Goal: Check status

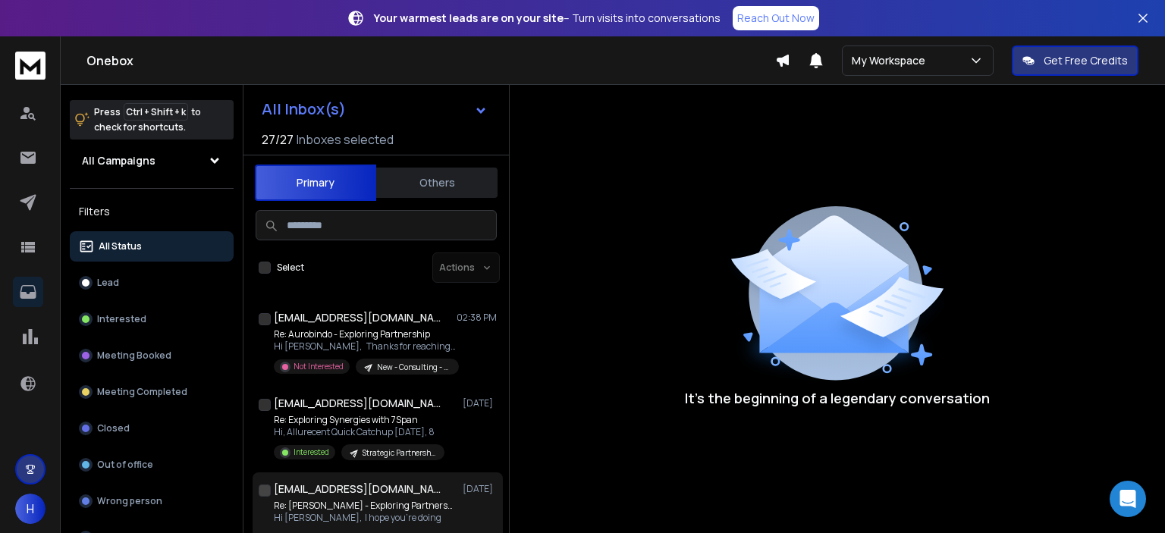
scroll to position [152, 0]
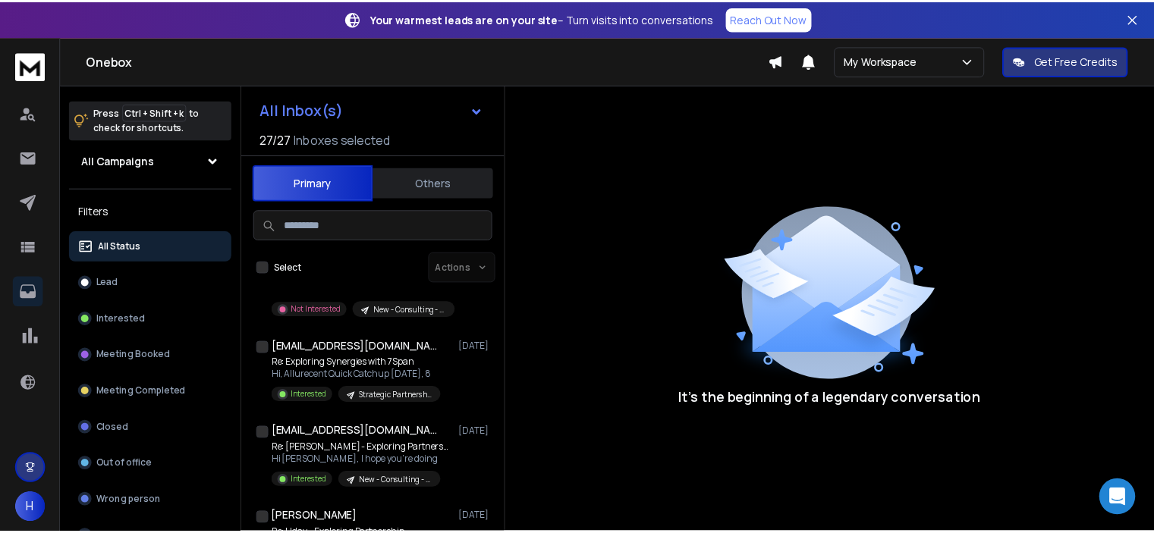
scroll to position [76, 0]
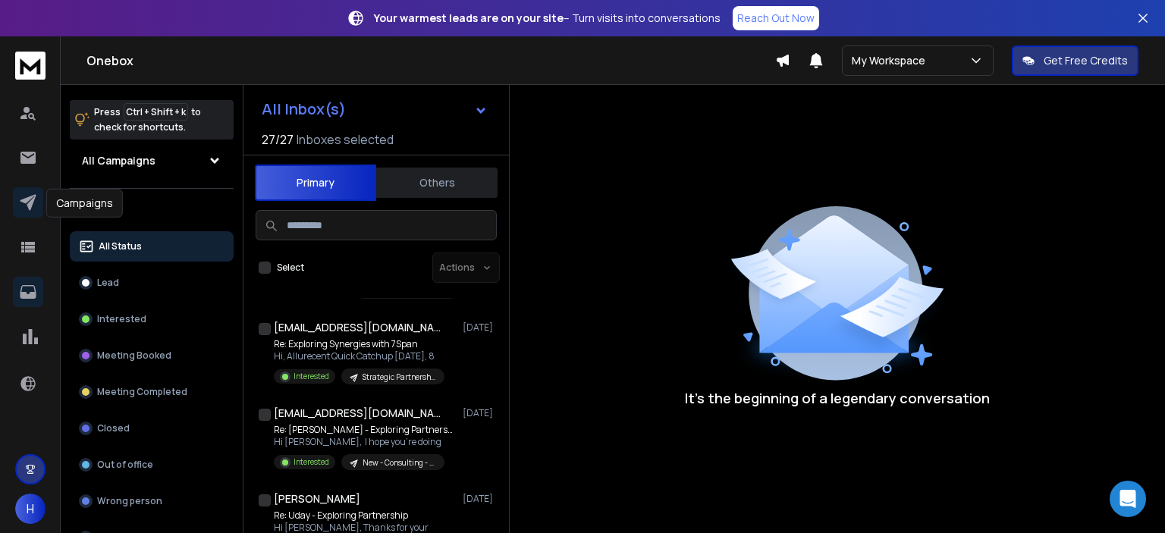
click at [31, 199] on icon at bounding box center [28, 202] width 18 height 18
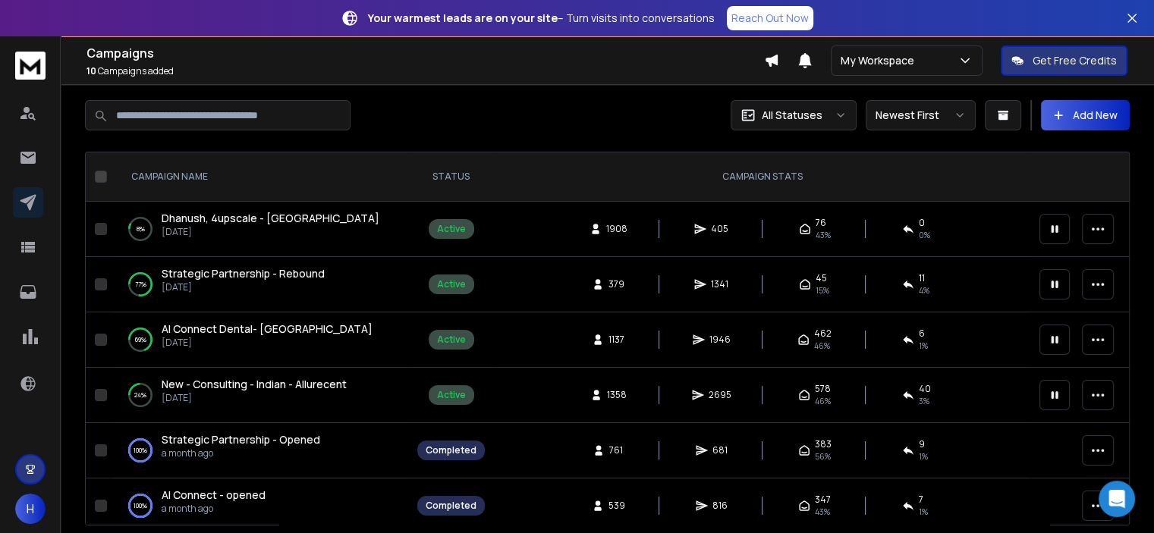
click at [257, 272] on span "Strategic Partnership - Rebound" at bounding box center [243, 273] width 163 height 14
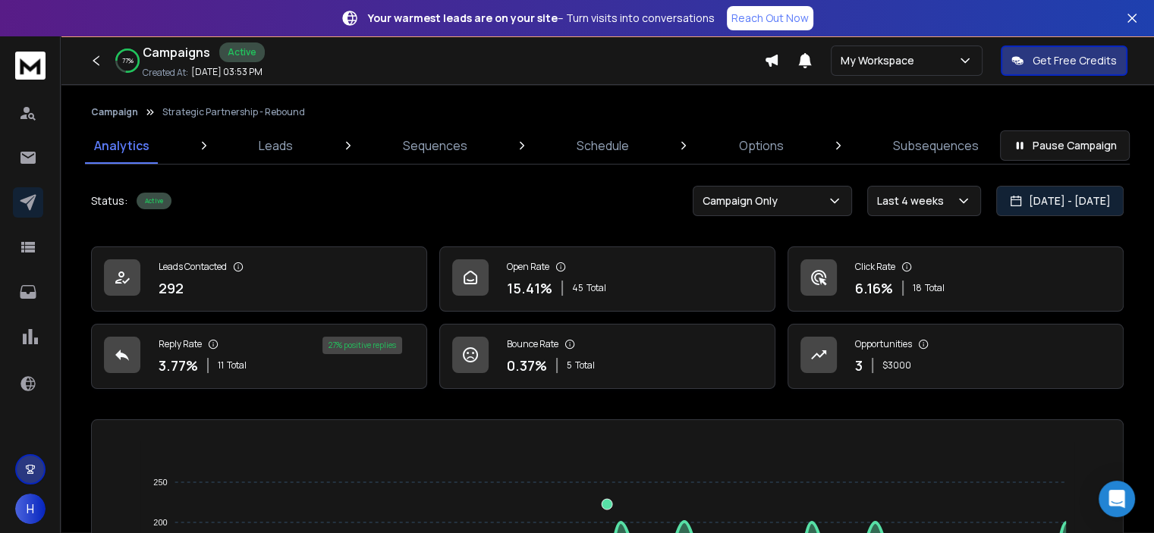
click at [1022, 212] on button "[DATE] - [DATE]" at bounding box center [1059, 201] width 127 height 30
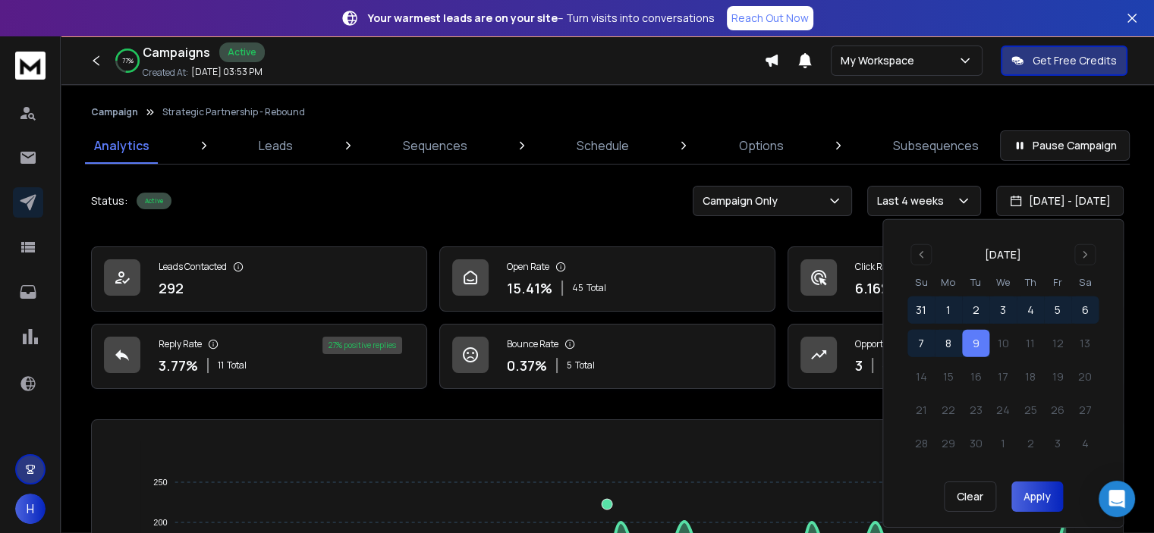
click at [962, 337] on button "9" at bounding box center [975, 343] width 27 height 27
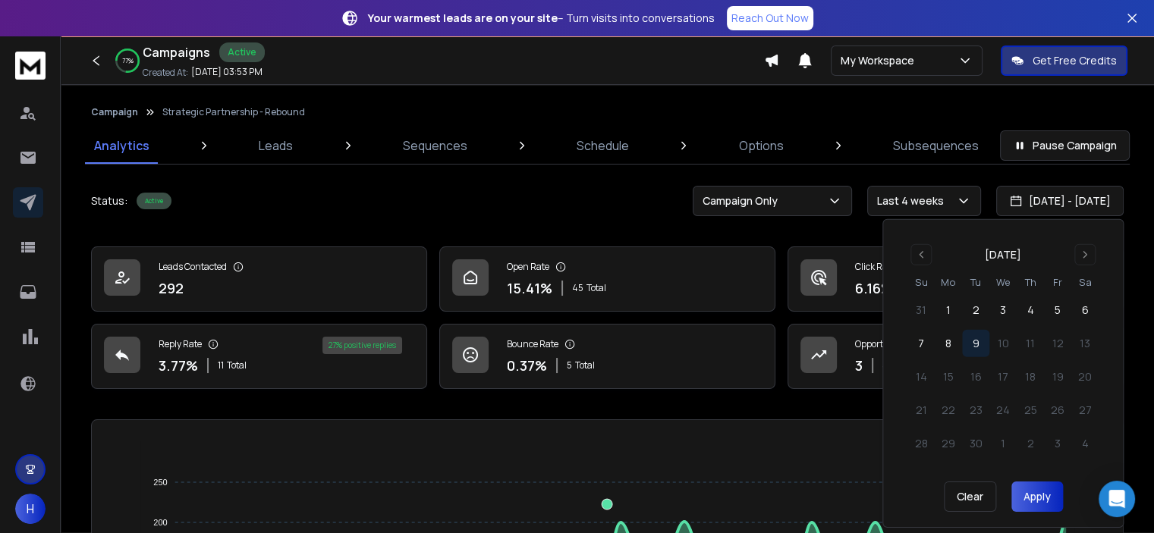
click at [977, 336] on button "9" at bounding box center [975, 343] width 27 height 27
click at [1033, 503] on button "Apply" at bounding box center [1037, 497] width 52 height 30
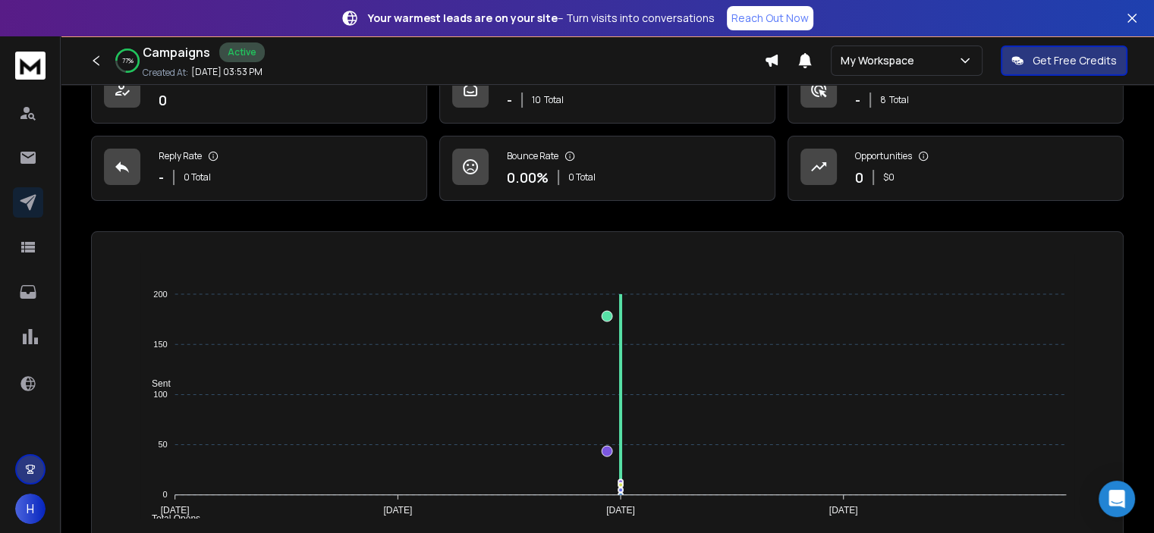
scroll to position [152, 0]
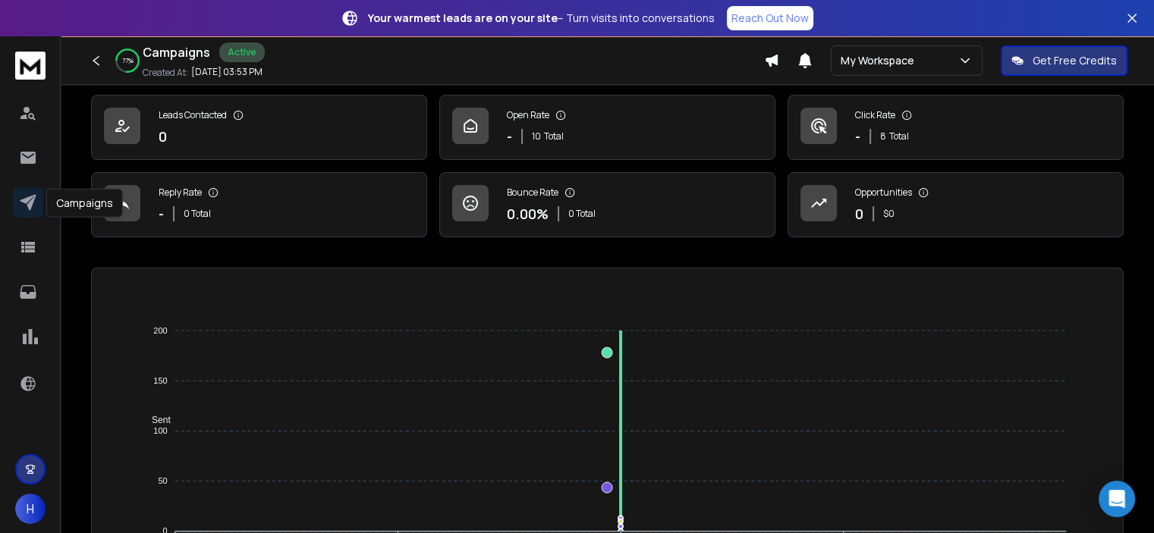
click at [20, 212] on icon at bounding box center [28, 202] width 18 height 18
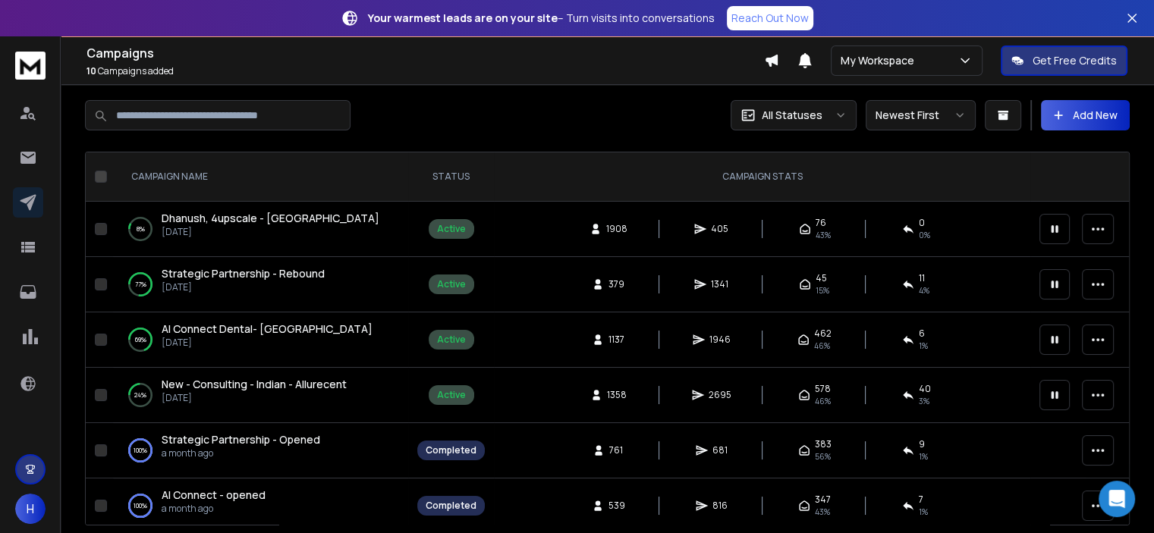
click at [233, 375] on td "24 % New - Consulting - Indian - Allurecent 22 days ago" at bounding box center [260, 395] width 295 height 55
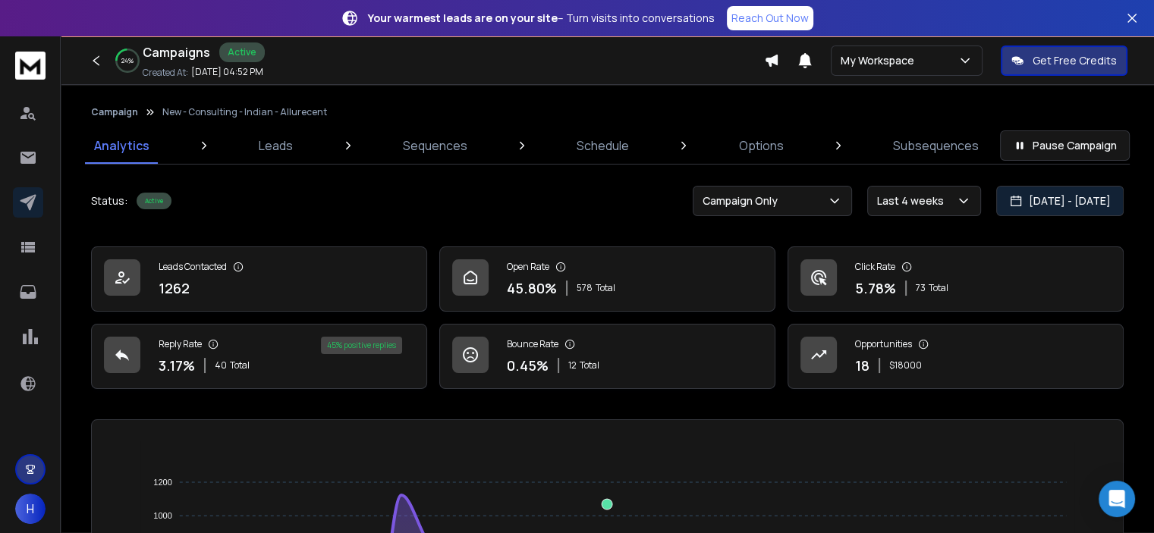
click at [1035, 203] on button "12 Aug 2025 - 09 Sep 2025" at bounding box center [1059, 201] width 127 height 30
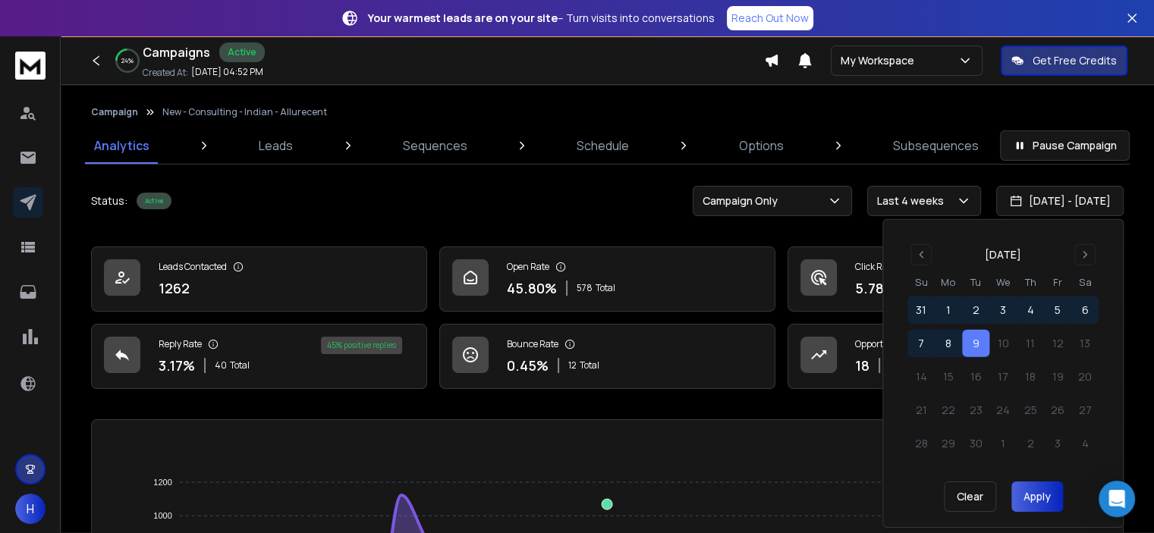
click at [982, 345] on button "9" at bounding box center [975, 343] width 27 height 27
click at [979, 336] on button "9" at bounding box center [975, 343] width 27 height 27
click at [1022, 503] on button "Apply" at bounding box center [1037, 497] width 52 height 30
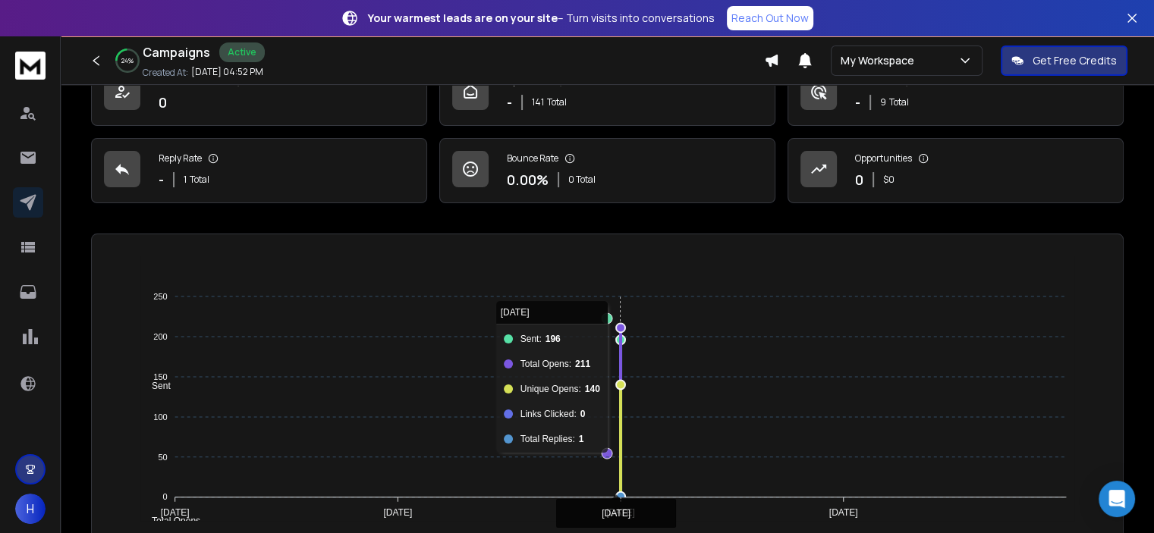
scroll to position [303, 0]
